Goal: Navigation & Orientation: Find specific page/section

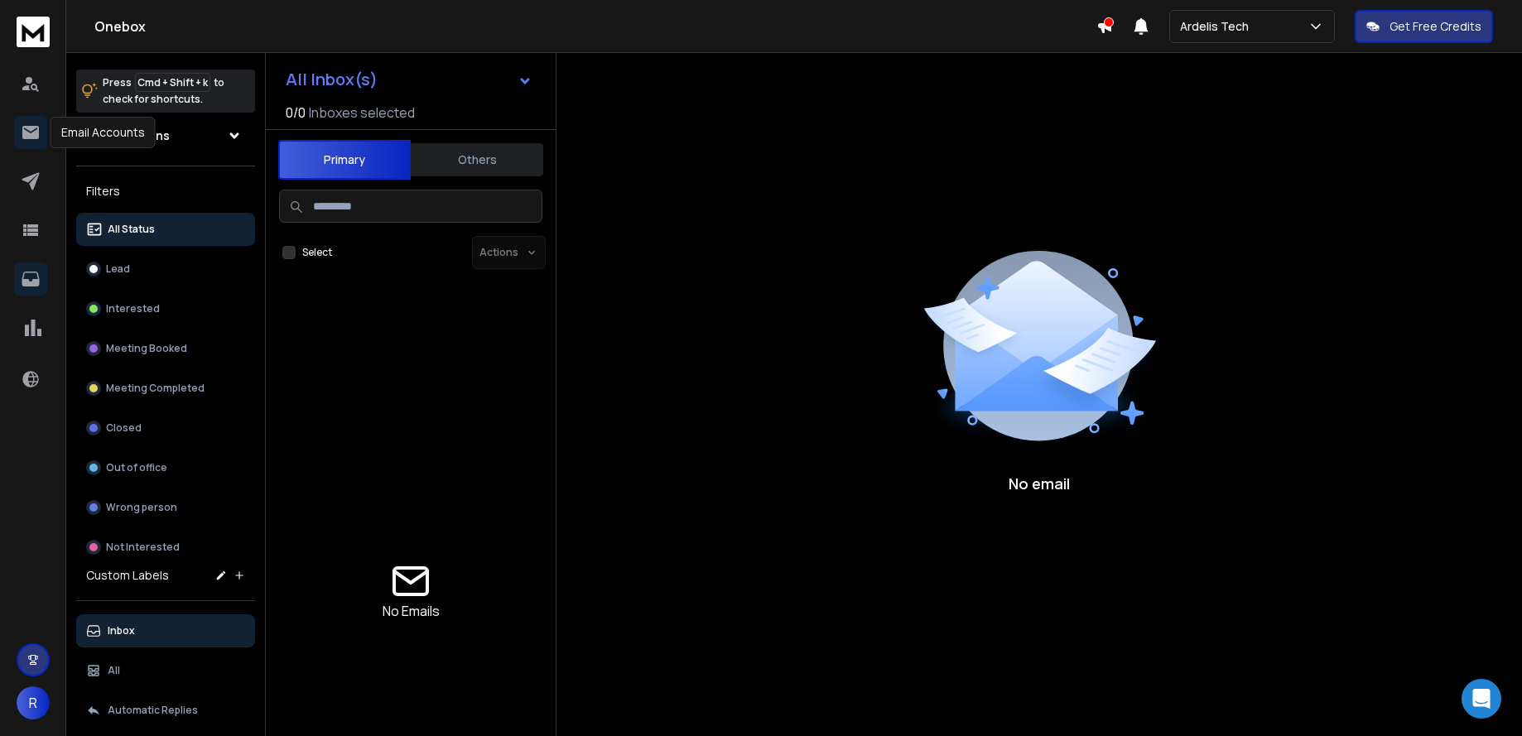
click at [43, 145] on link at bounding box center [30, 132] width 33 height 33
